Goal: Navigation & Orientation: Find specific page/section

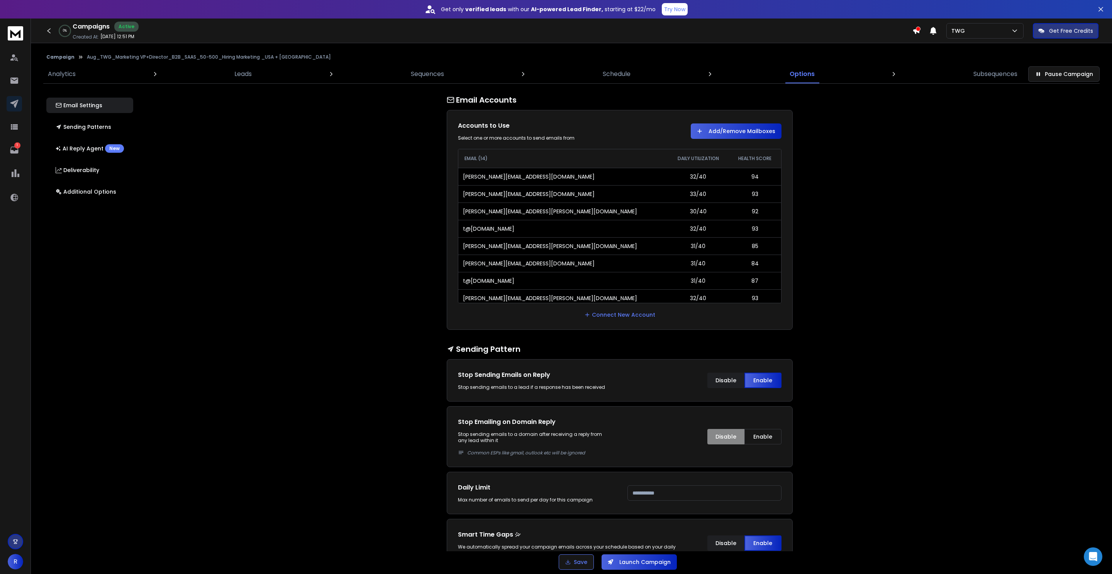
click at [14, 92] on div "1" at bounding box center [16, 129] width 18 height 159
click at [15, 88] on div at bounding box center [16, 82] width 18 height 19
click at [16, 82] on icon at bounding box center [14, 81] width 8 height 6
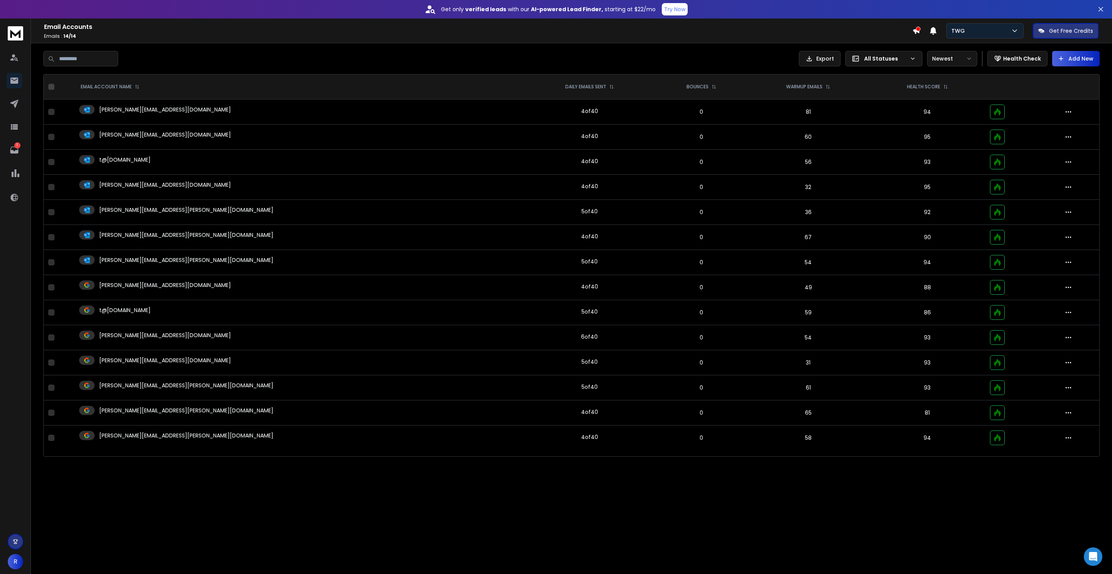
click at [992, 37] on button "TWG" at bounding box center [984, 30] width 77 height 15
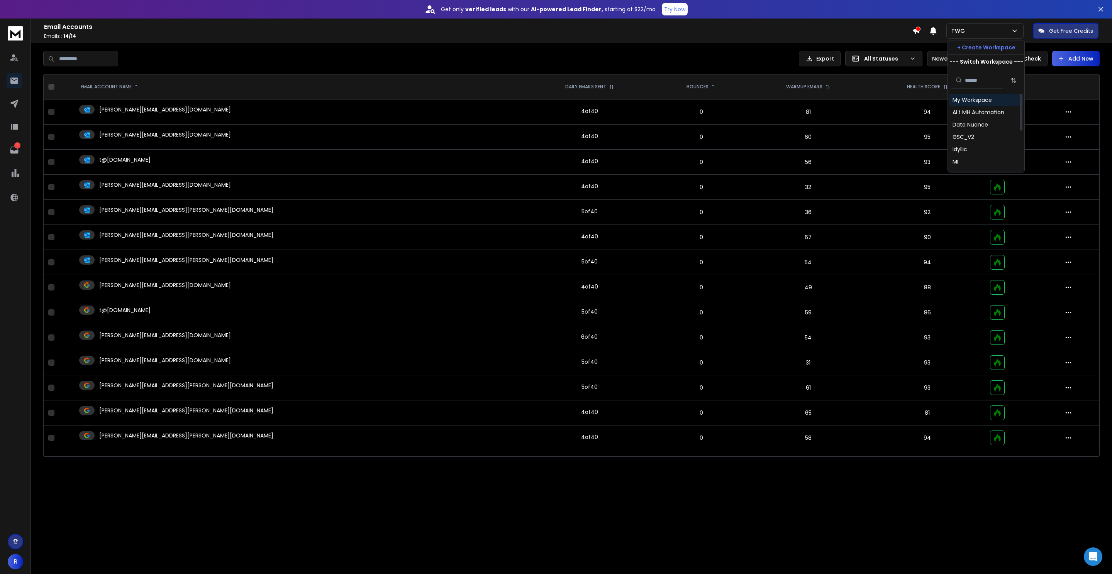
click at [988, 98] on div "My Workspace" at bounding box center [971, 100] width 39 height 8
